Goal: Communication & Community: Answer question/provide support

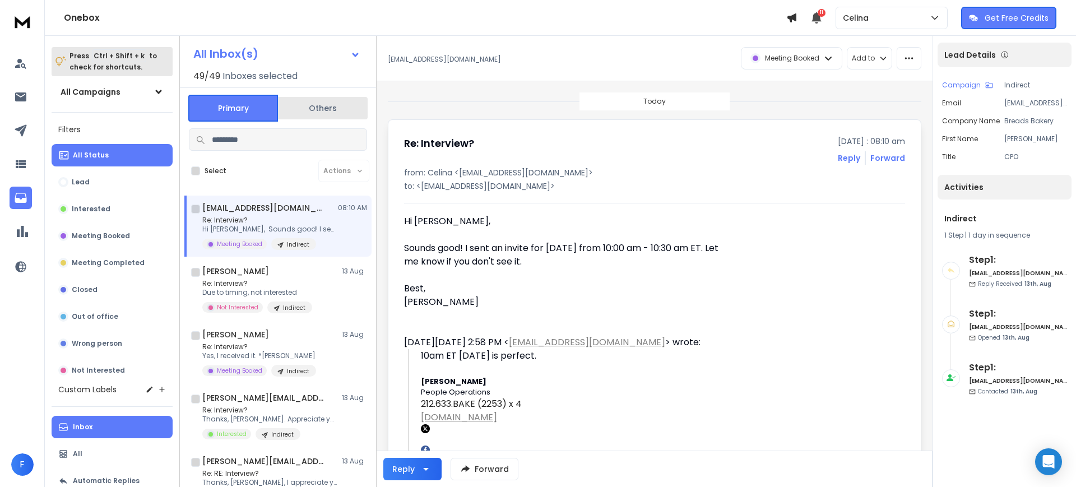
click at [808, 57] on p "Meeting Booked" at bounding box center [792, 58] width 54 height 9
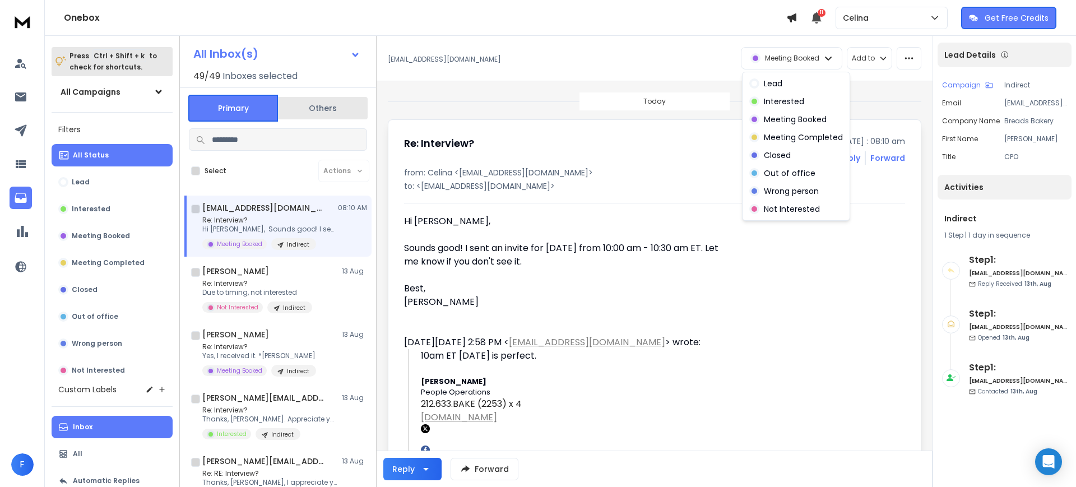
click at [701, 19] on h1 "Onebox" at bounding box center [425, 17] width 723 height 13
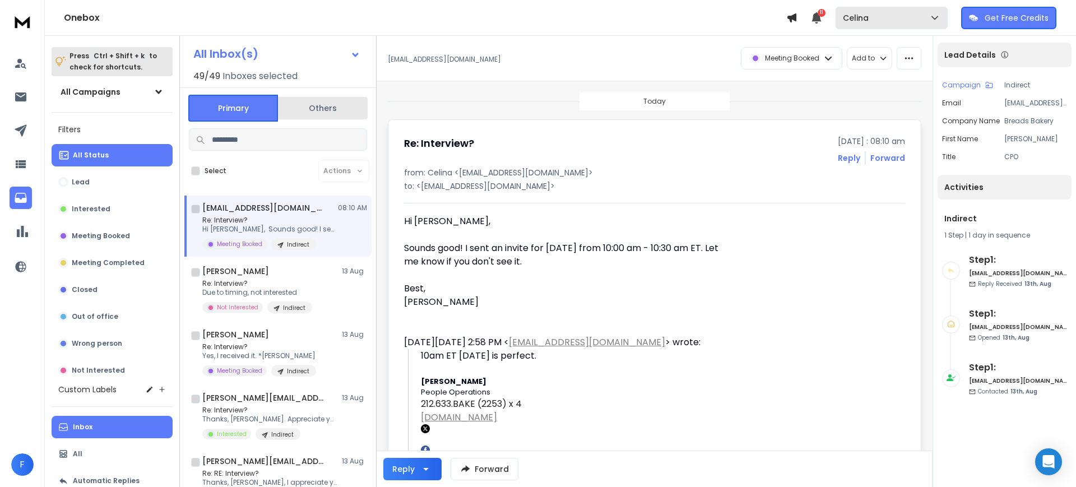
click at [867, 17] on p "Celina" at bounding box center [858, 17] width 30 height 11
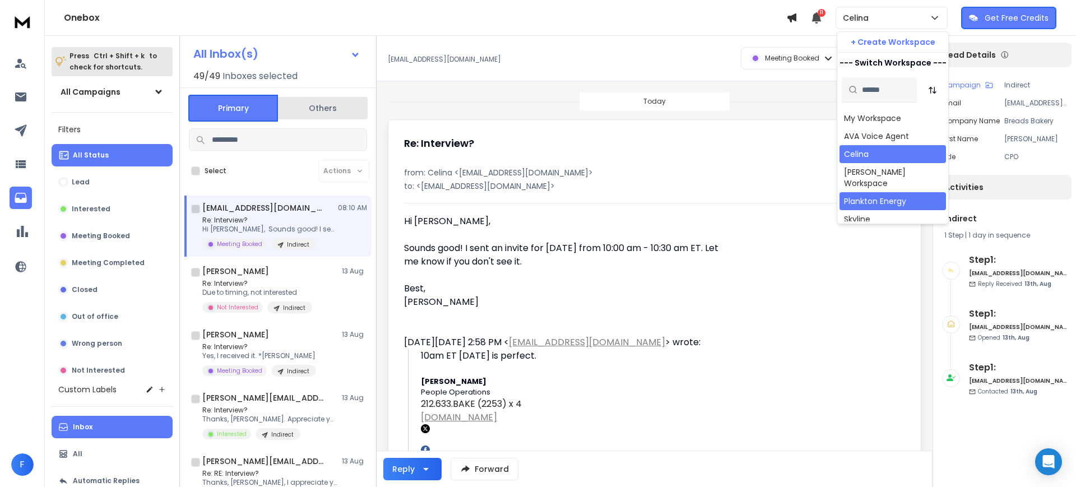
click at [876, 196] on div "Plankton Energy" at bounding box center [875, 201] width 62 height 11
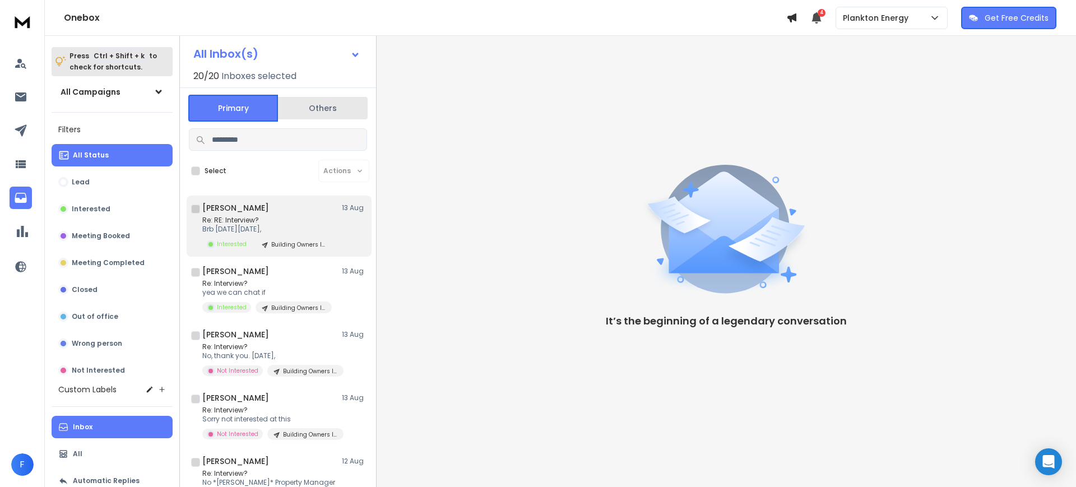
click at [304, 209] on div "[PERSON_NAME] [DATE]" at bounding box center [284, 207] width 165 height 11
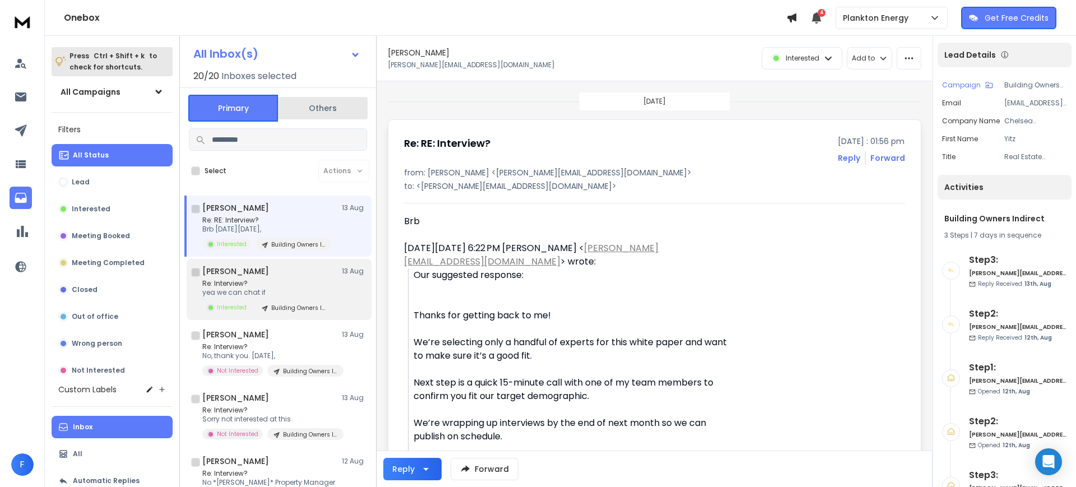
click at [285, 280] on p "Re: Interview?" at bounding box center [267, 283] width 130 height 9
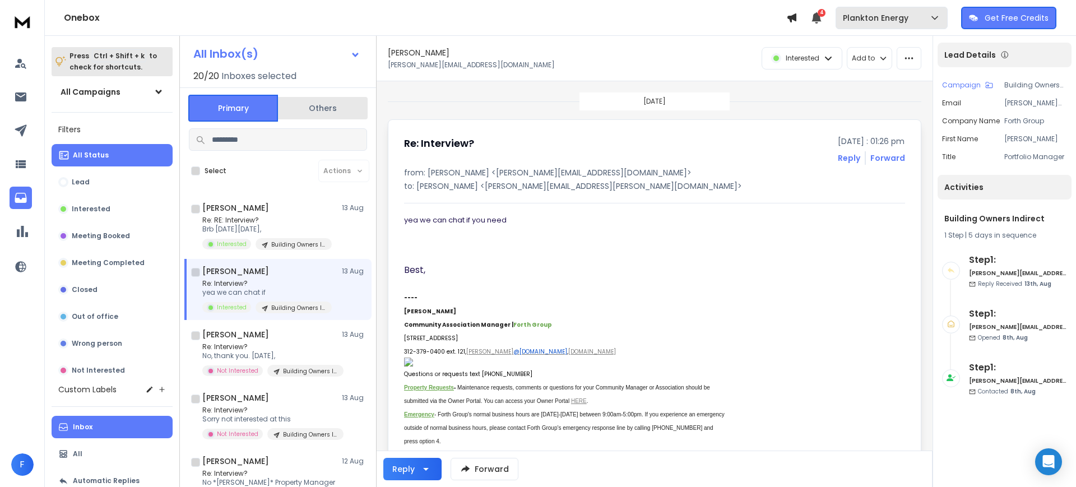
click at [861, 12] on p "Plankton Energy" at bounding box center [878, 17] width 70 height 11
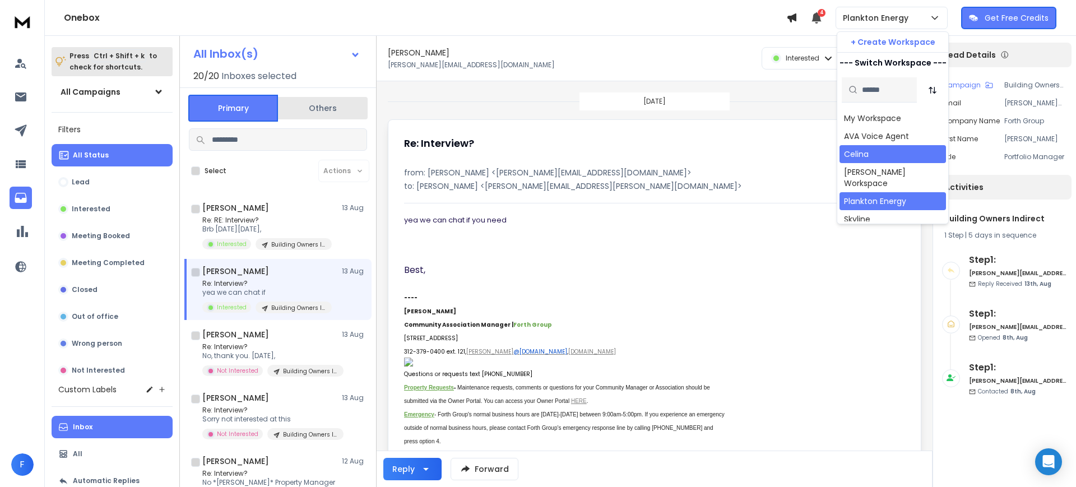
click at [863, 154] on div "Celina" at bounding box center [856, 154] width 25 height 11
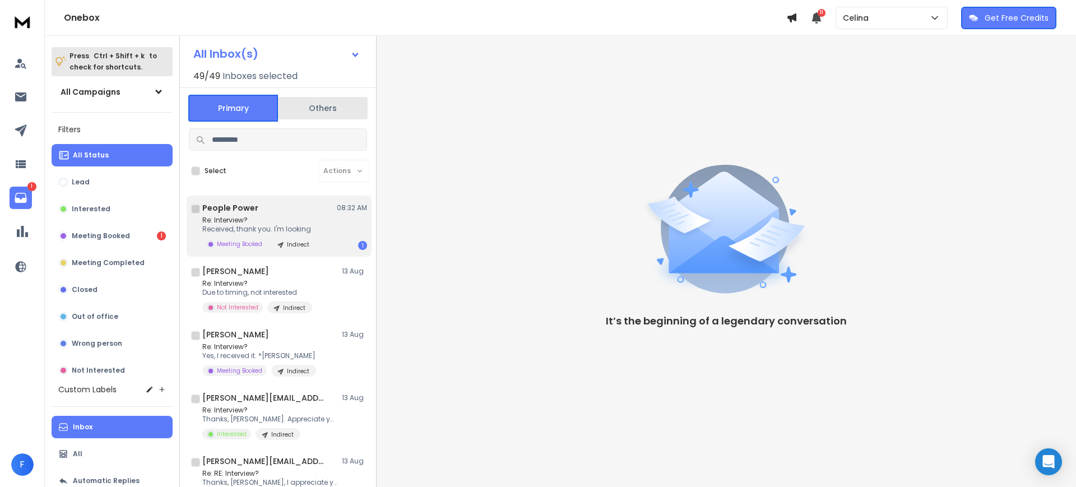
click at [335, 225] on div "Re: Interview? Received, thank you. I'm looking Meeting Booked Indirect 1" at bounding box center [284, 233] width 165 height 34
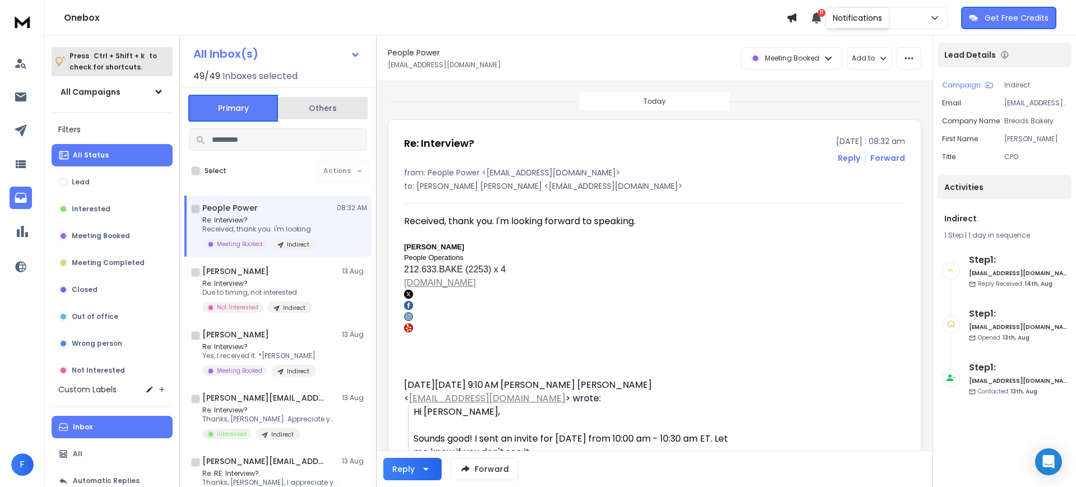
click at [866, 20] on div "Notifications" at bounding box center [858, 17] width 64 height 21
click at [930, 20] on div "Celina" at bounding box center [892, 17] width 98 height 11
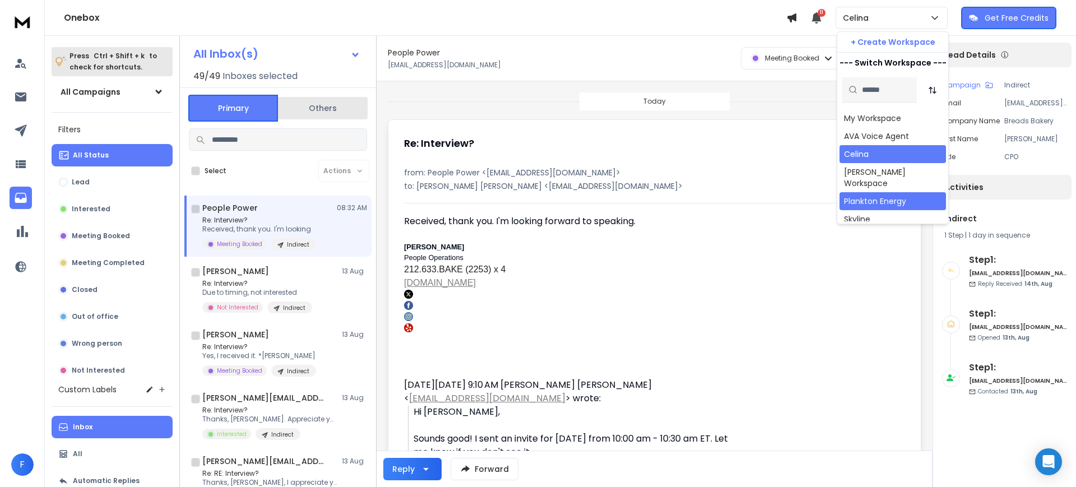
click at [866, 196] on div "Plankton Energy" at bounding box center [875, 201] width 62 height 11
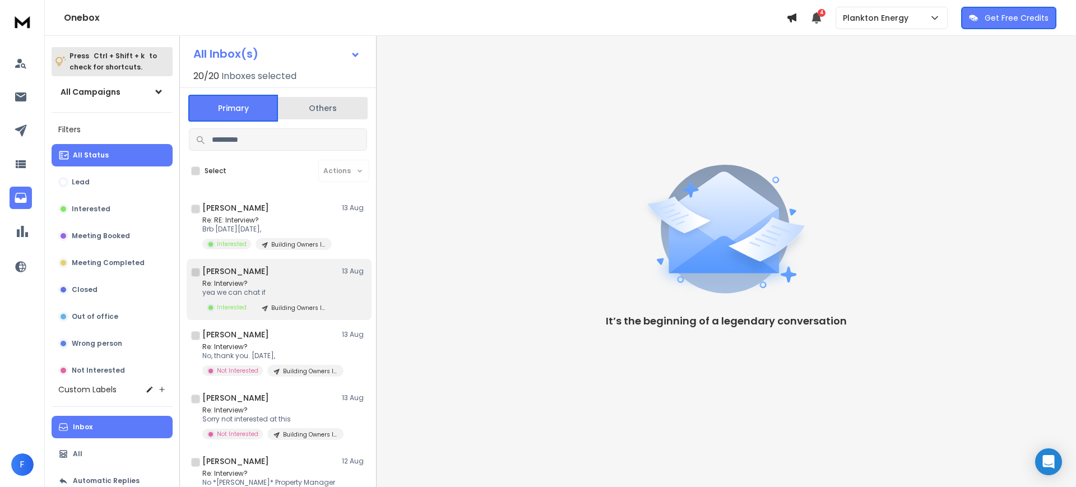
click at [248, 280] on p "Re: Interview?" at bounding box center [267, 283] width 130 height 9
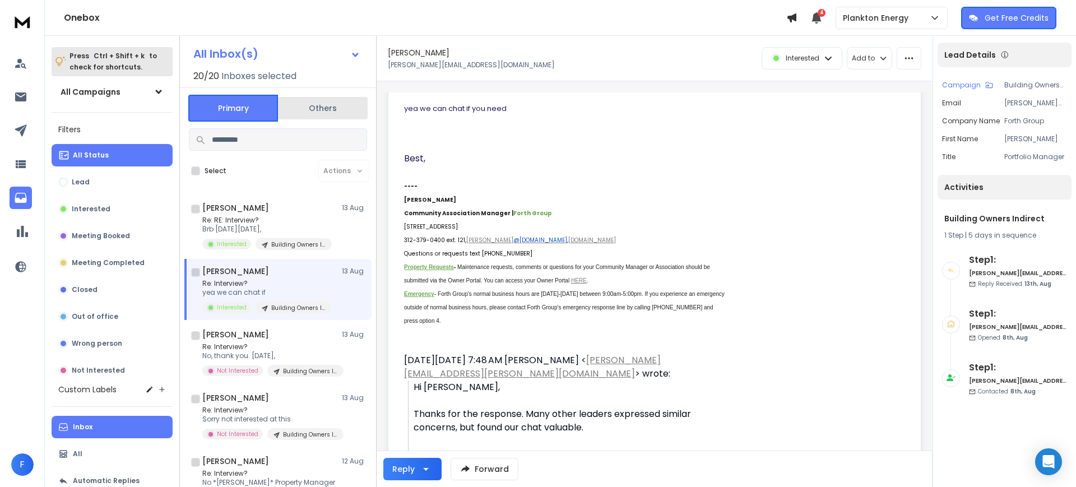
scroll to position [70, 0]
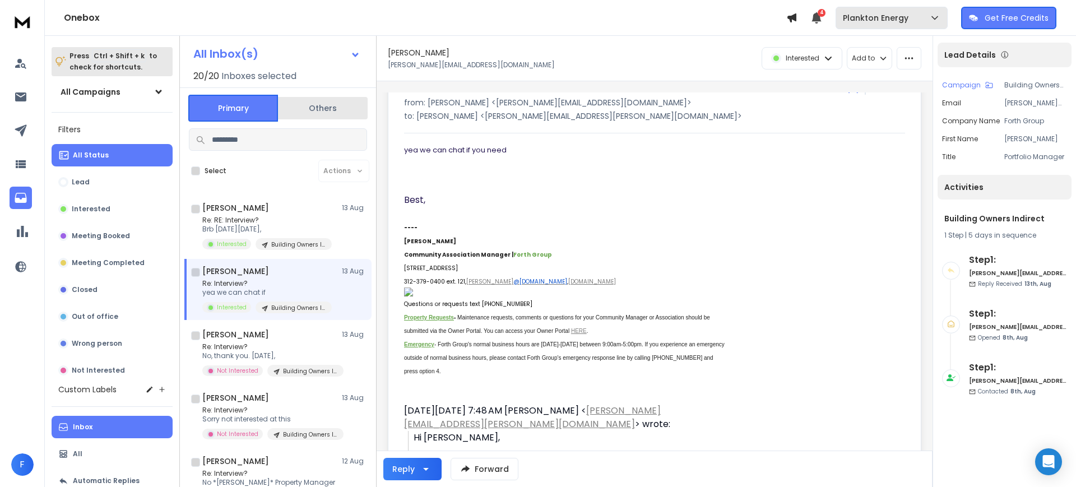
click at [902, 13] on p "Plankton Energy" at bounding box center [878, 17] width 70 height 11
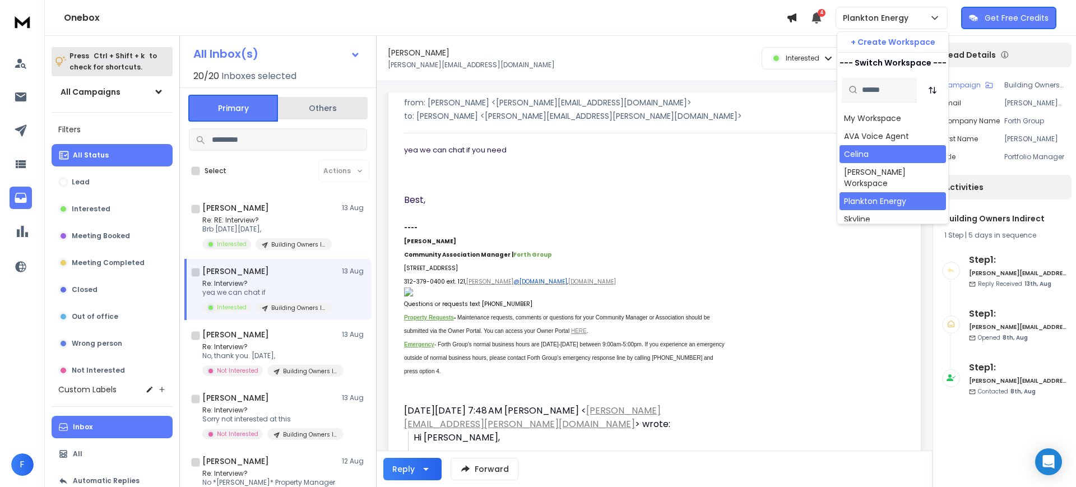
click at [868, 155] on div "Celina" at bounding box center [856, 154] width 25 height 11
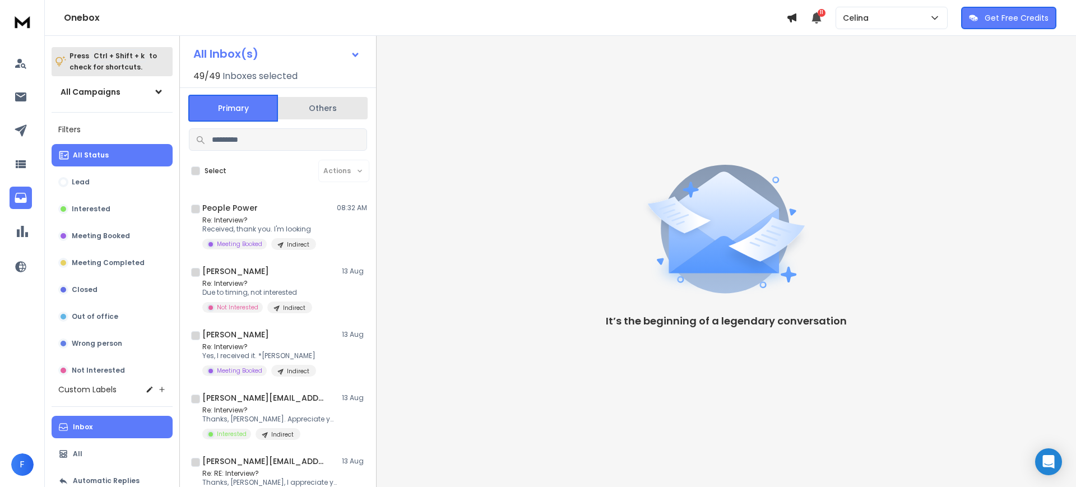
click at [894, 318] on div "It’s the beginning of a legendary conversation" at bounding box center [727, 243] width 700 height 414
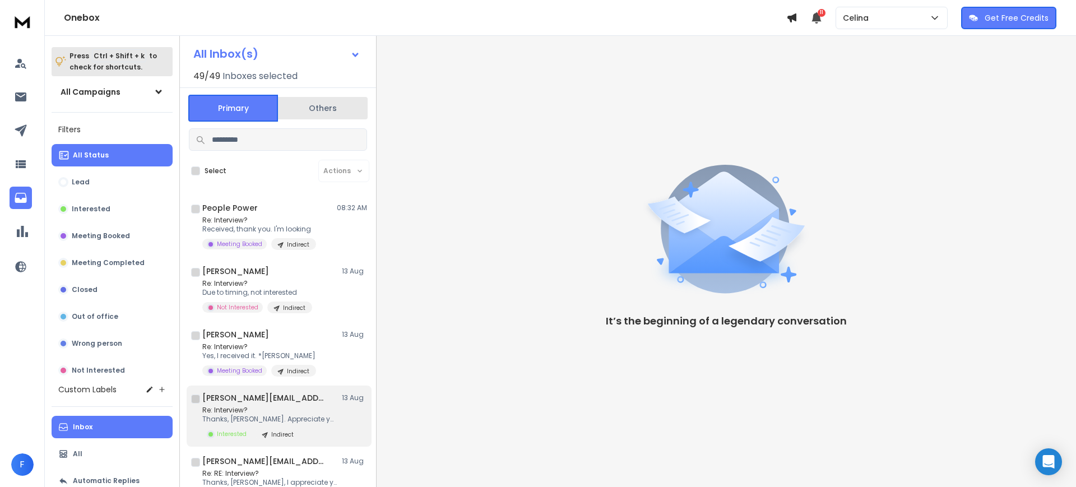
click at [301, 397] on h1 "[PERSON_NAME][EMAIL_ADDRESS][PERSON_NAME][DOMAIN_NAME]" at bounding box center [263, 397] width 123 height 11
